Goal: Task Accomplishment & Management: Use online tool/utility

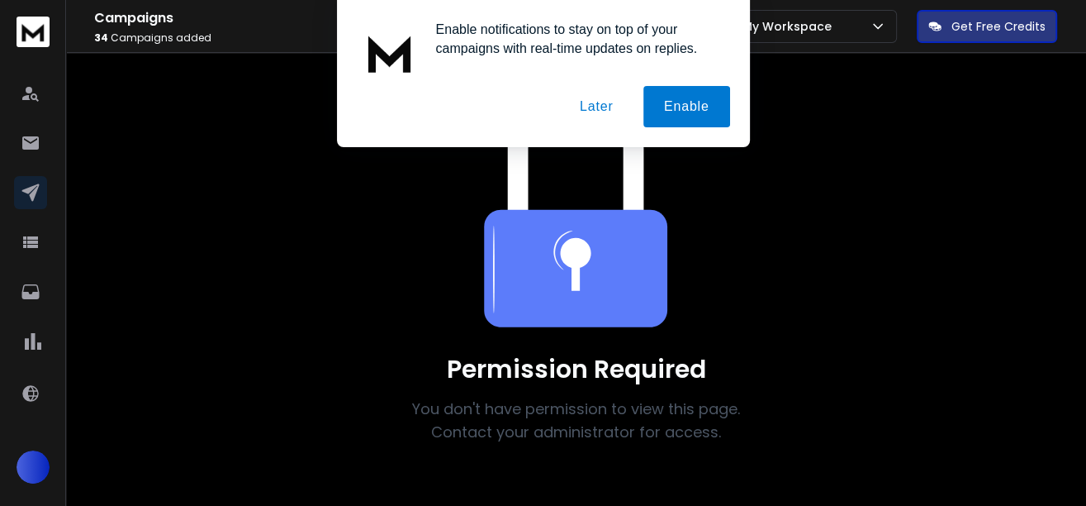
click at [341, 220] on div "Permission Required You don't have permission to view this page. Contact your a…" at bounding box center [576, 271] width 967 height 405
drag, startPoint x: 593, startPoint y: 99, endPoint x: 746, endPoint y: 65, distance: 156.6
click at [593, 100] on button "Later" at bounding box center [596, 106] width 74 height 41
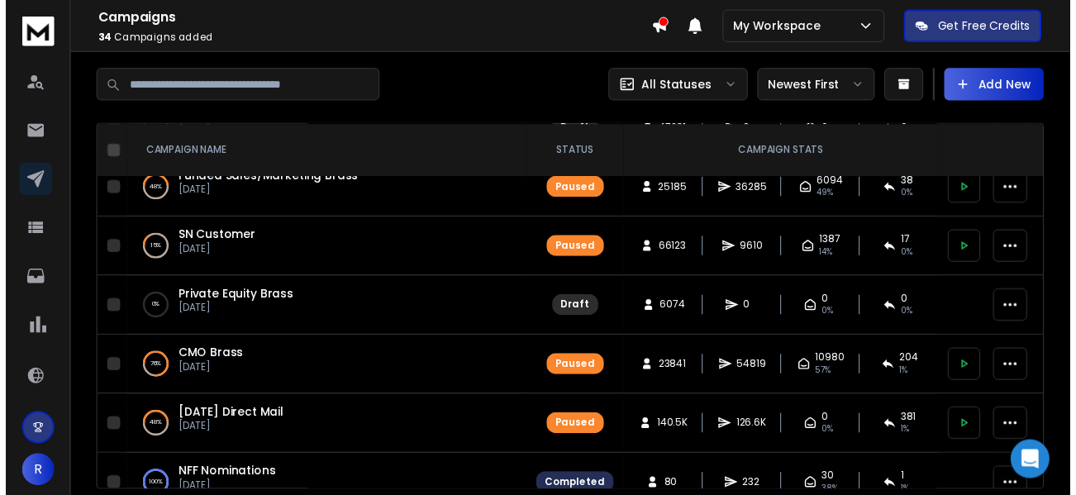
scroll to position [1837, 0]
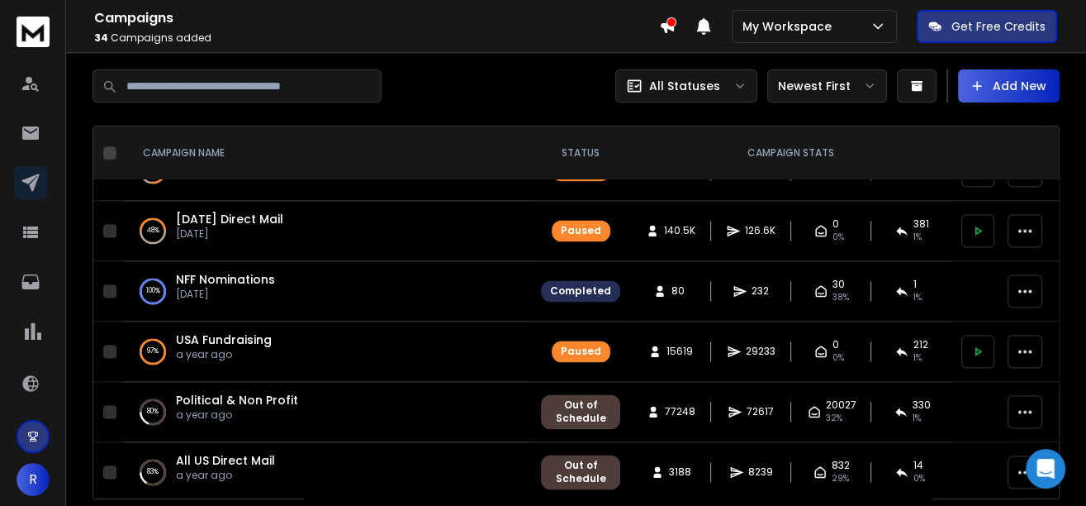
click at [241, 348] on p "a year ago" at bounding box center [224, 354] width 96 height 13
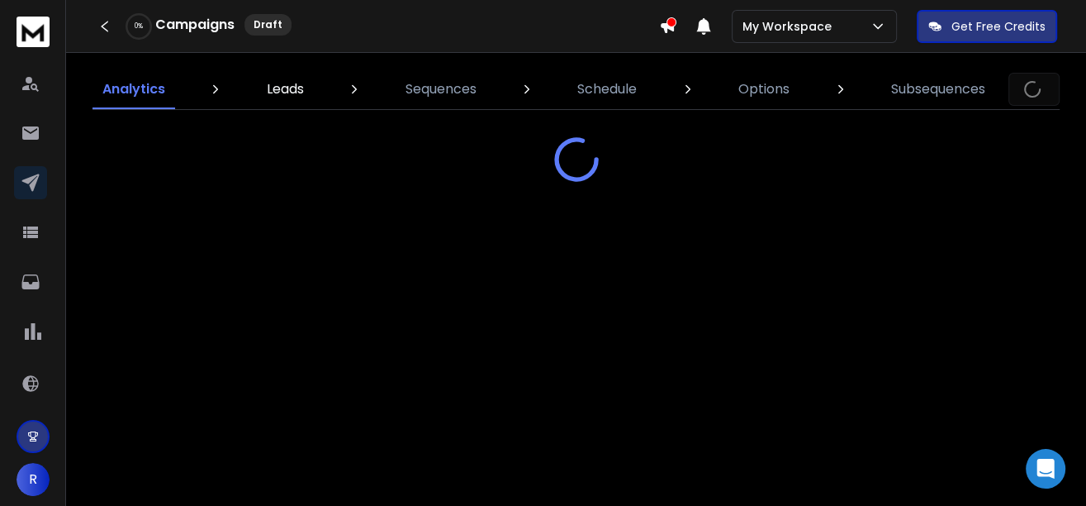
click at [292, 88] on p "Leads" at bounding box center [285, 89] width 37 height 20
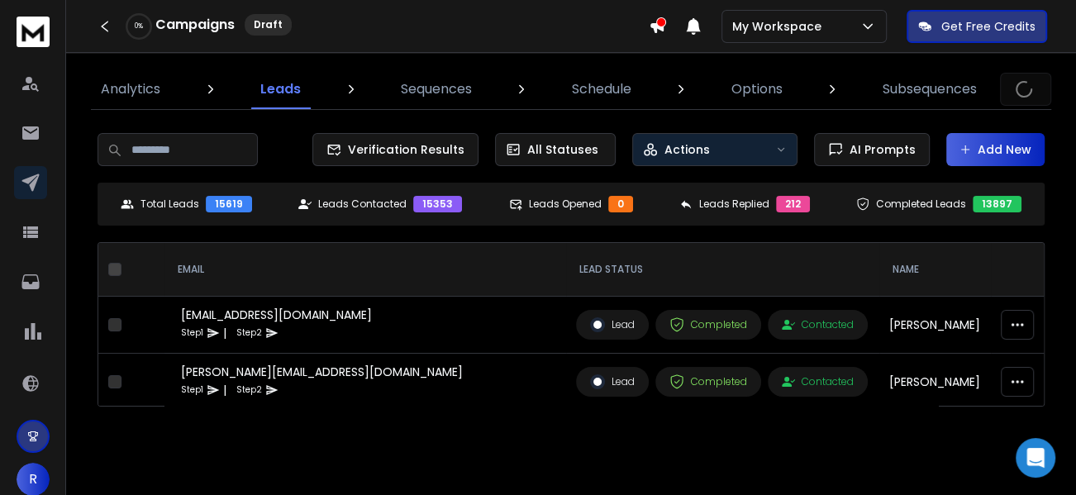
click at [763, 148] on div "Actions" at bounding box center [706, 149] width 126 height 17
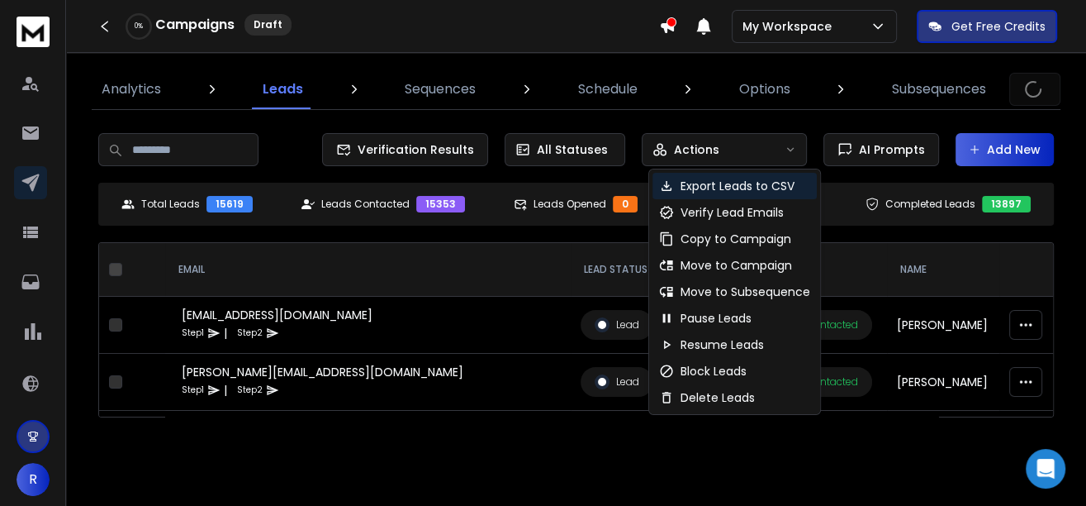
click at [742, 182] on p "Export Leads to CSV" at bounding box center [738, 186] width 114 height 17
